Goal: Communication & Community: Answer question/provide support

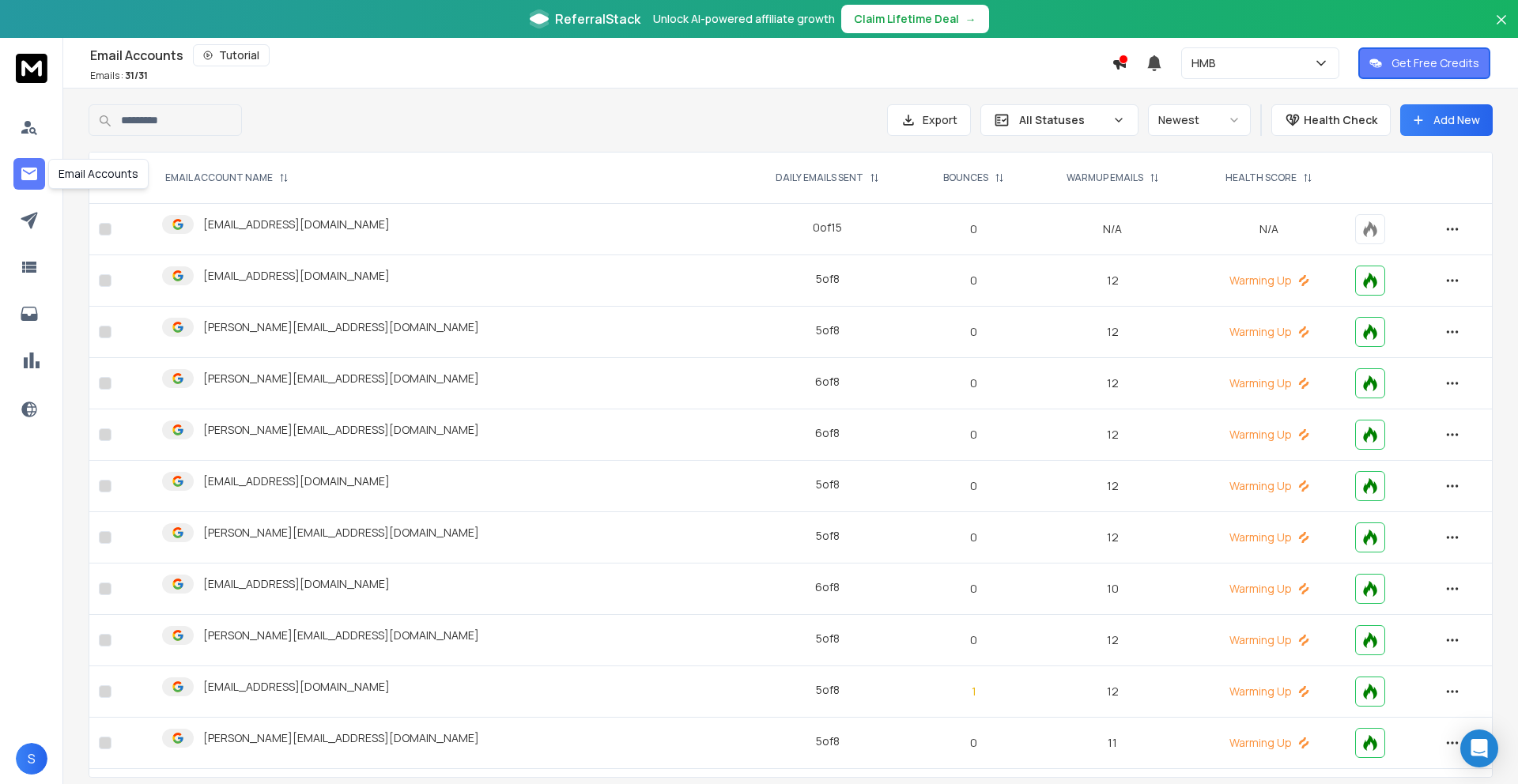
scroll to position [1031, 0]
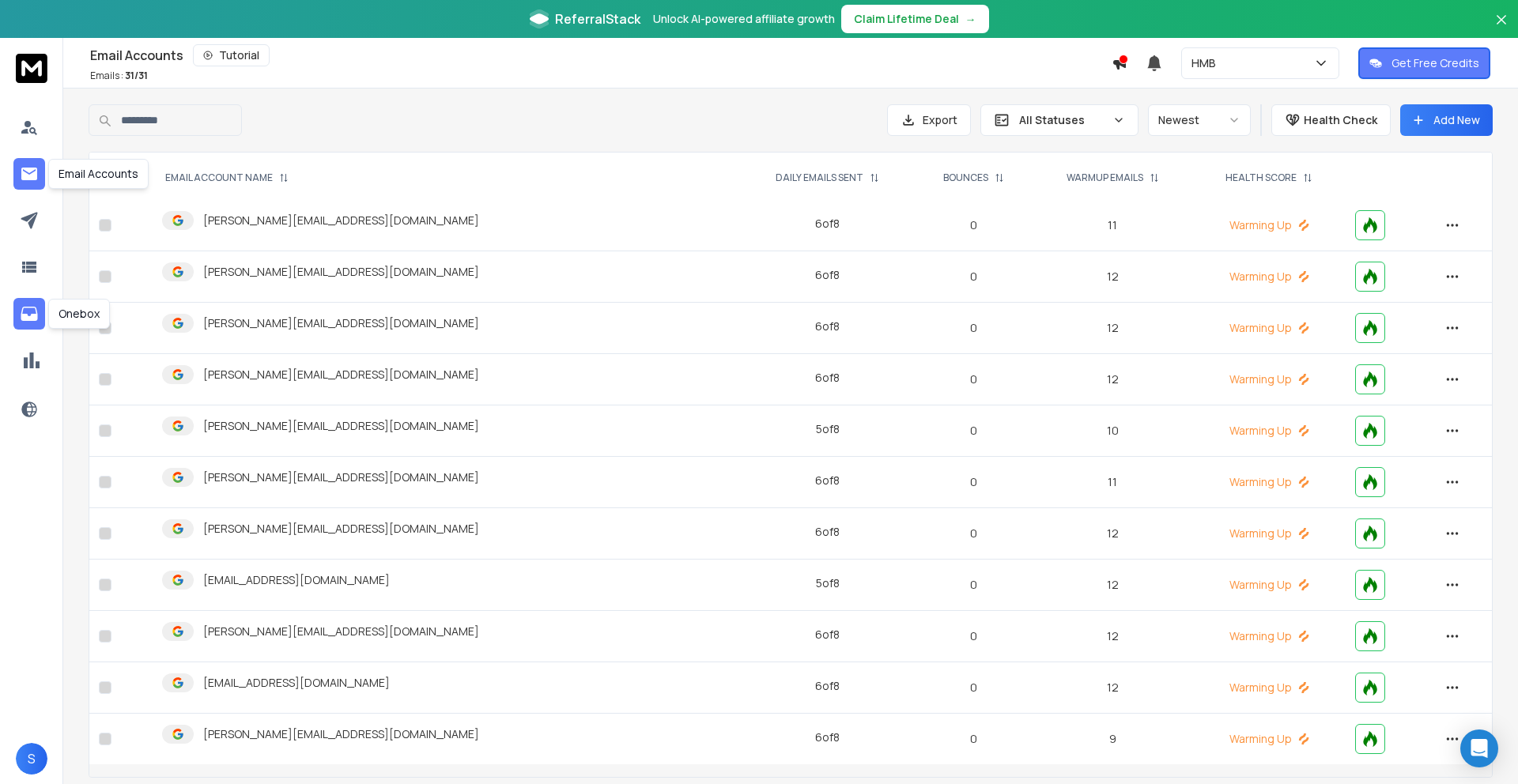
click at [20, 311] on icon at bounding box center [29, 313] width 19 height 19
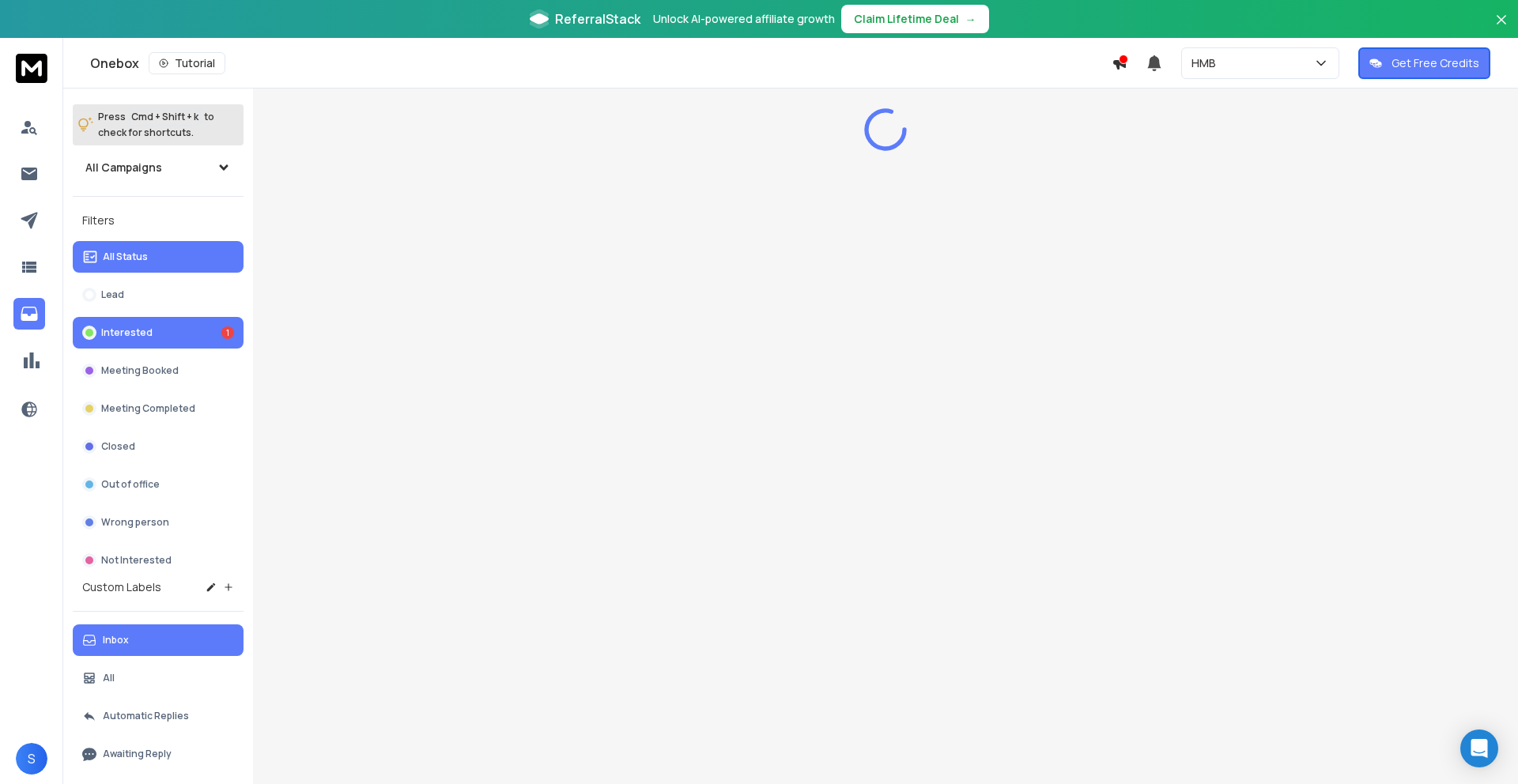
click at [171, 334] on button "Interested 1" at bounding box center [158, 333] width 170 height 32
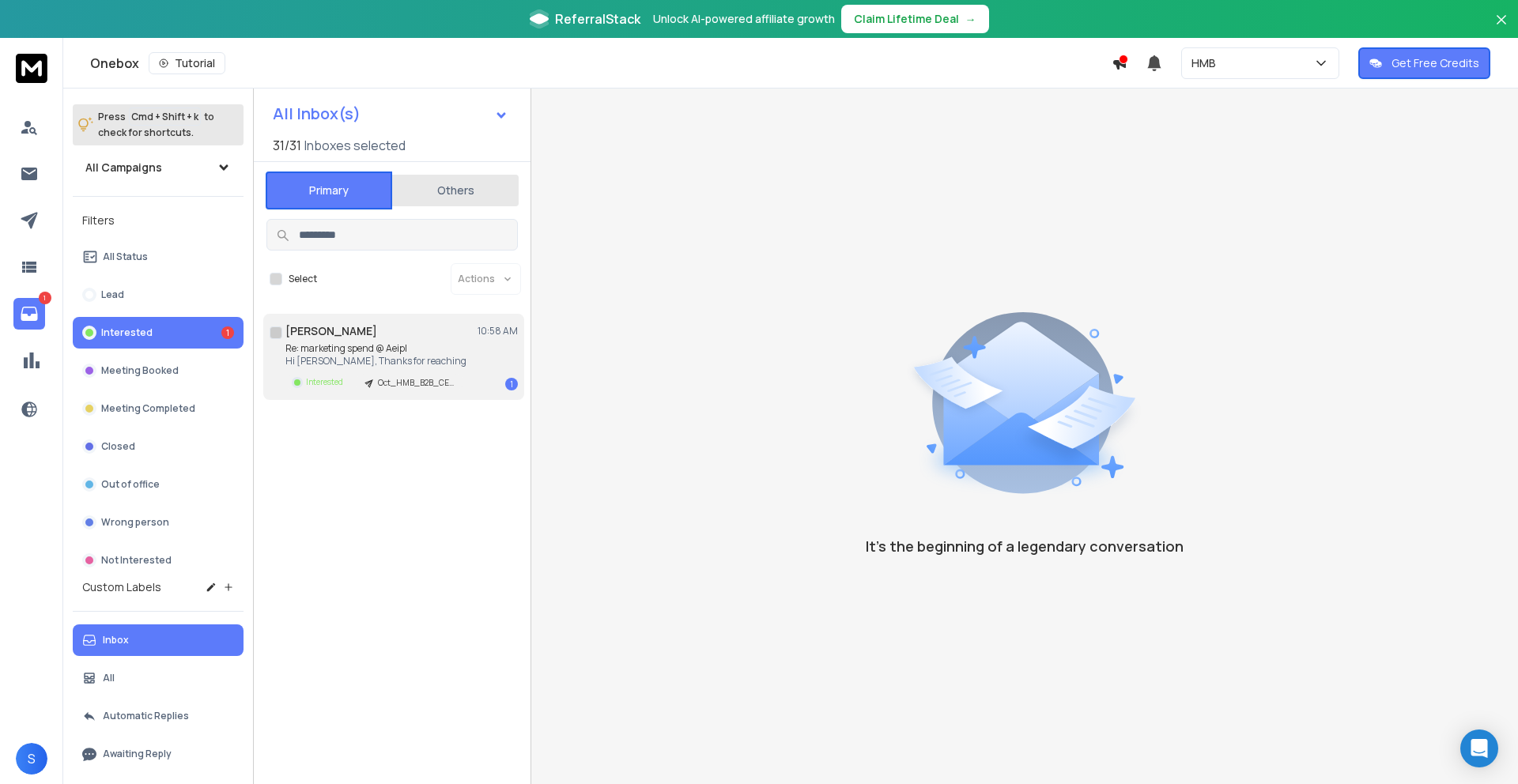
click at [328, 340] on div "[PERSON_NAME] 10:58 AM Re: marketing spend @ Aeipl Hi [PERSON_NAME], Thanks for…" at bounding box center [401, 356] width 233 height 67
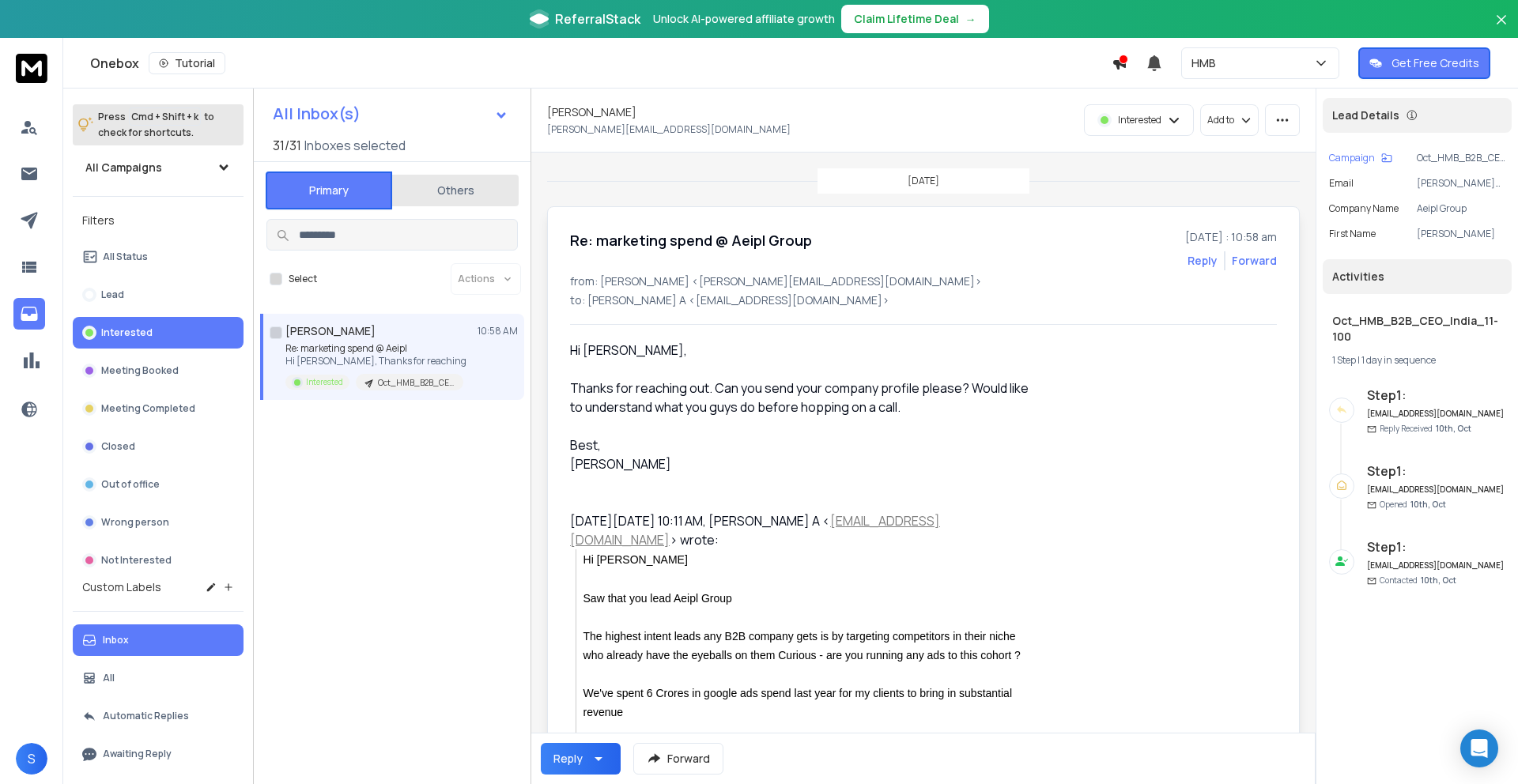
click at [708, 405] on div "Thanks for reaching out. Can you send your company profile please? Would like t…" at bounding box center [800, 397] width 461 height 38
drag, startPoint x: 836, startPoint y: 234, endPoint x: 724, endPoint y: 240, distance: 112.2
click at [725, 240] on div "Re: marketing spend @ Aeipl Group [DATE] : 10:58 am Reply Forward" at bounding box center [923, 249] width 706 height 41
copy h1 "Aeipl Group"
click at [877, 327] on div "Re: marketing spend @ Aeipl Group [DATE] : 10:58 am Reply Forward from: [PERSON…" at bounding box center [923, 699] width 706 height 940
